Goal: Find specific page/section: Find specific page/section

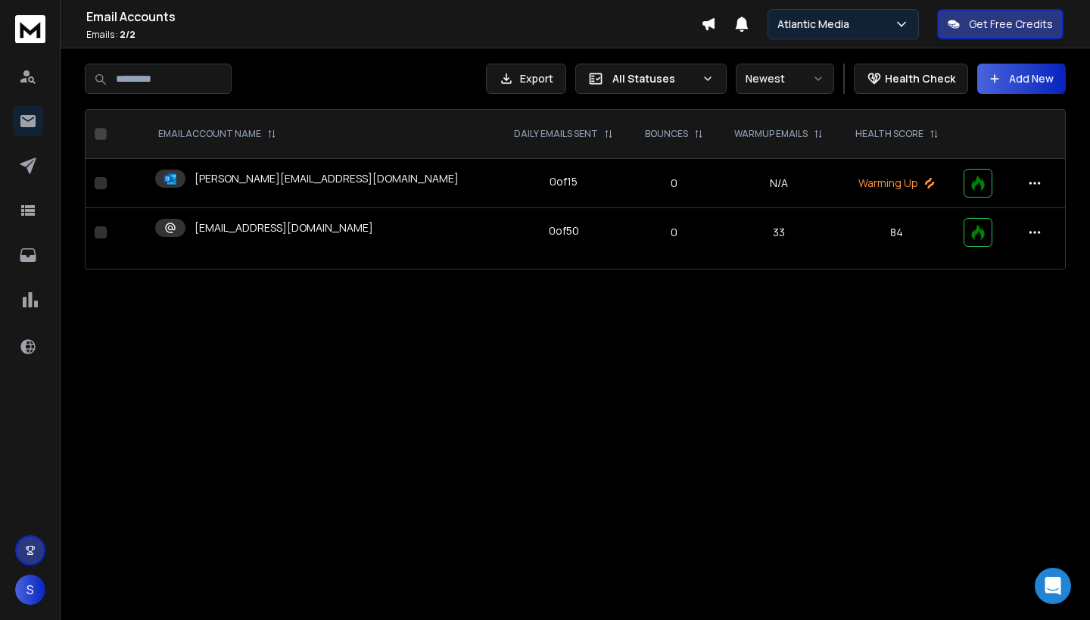
click at [847, 28] on p "Atlantic Media" at bounding box center [816, 24] width 78 height 15
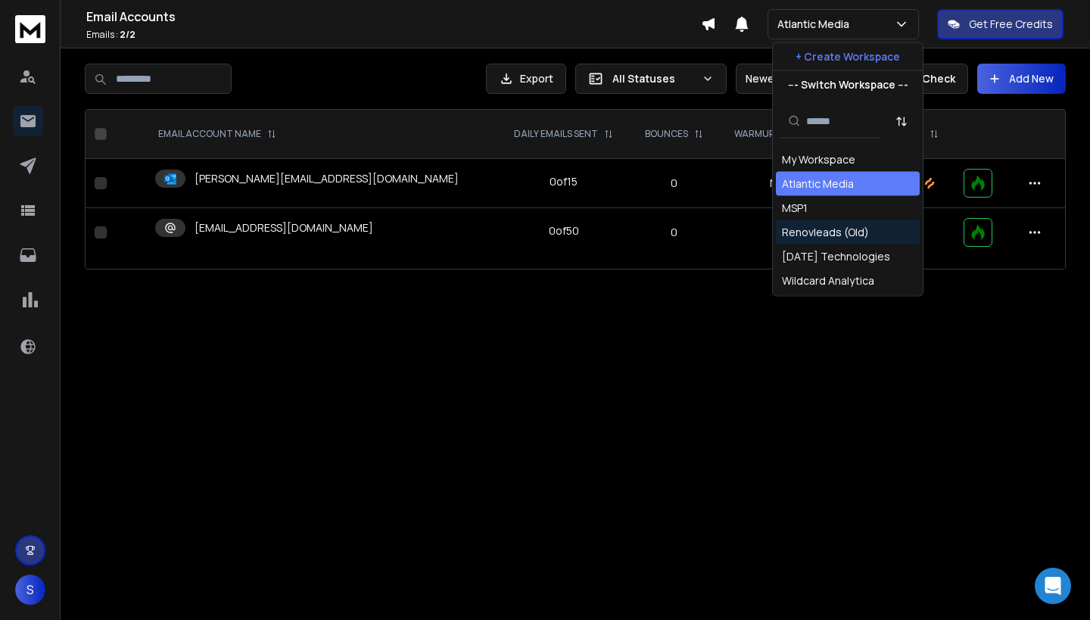
click at [822, 220] on div "Renovleads (Old)" at bounding box center [848, 232] width 144 height 24
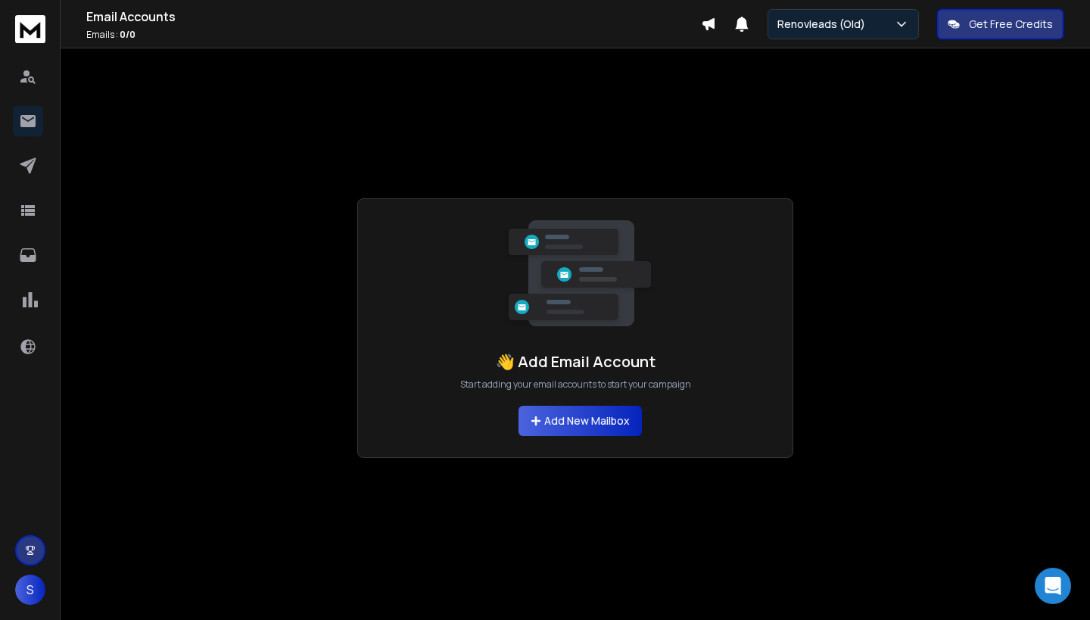
click at [829, 23] on p "Renovleads (Old)" at bounding box center [824, 24] width 94 height 15
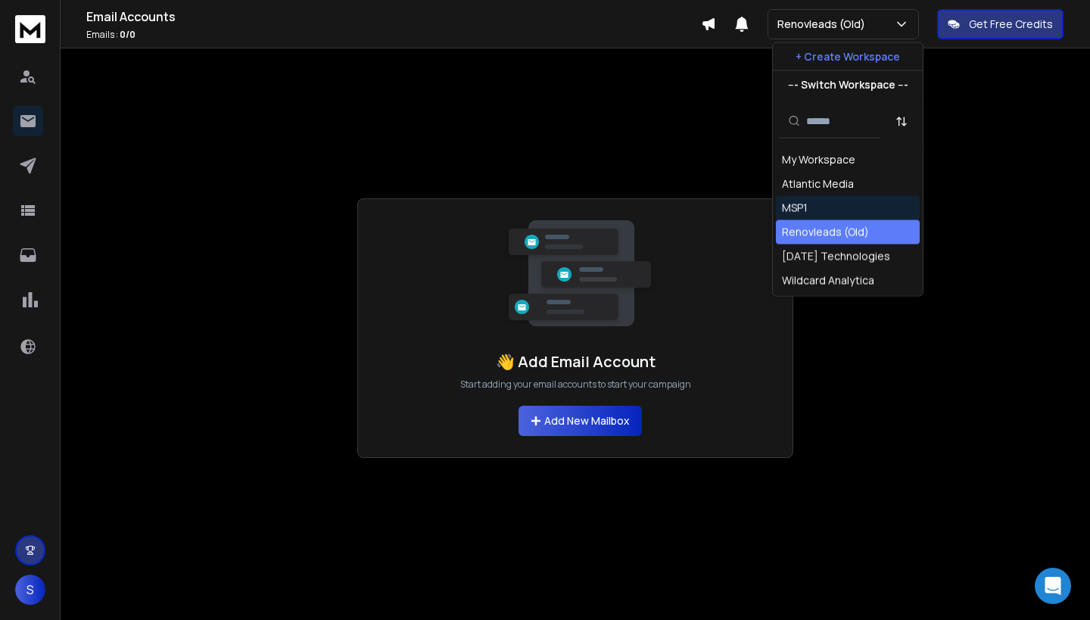
click at [826, 207] on div "MSP1" at bounding box center [848, 208] width 144 height 24
